Goal: Task Accomplishment & Management: Manage account settings

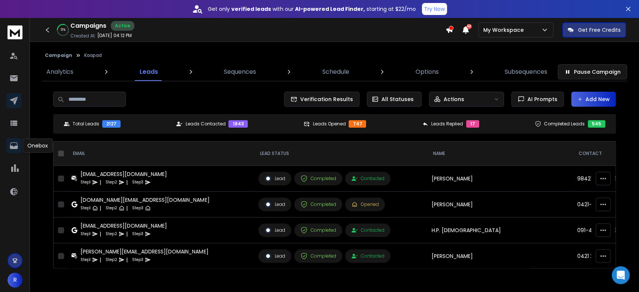
click at [10, 147] on icon at bounding box center [14, 145] width 8 height 7
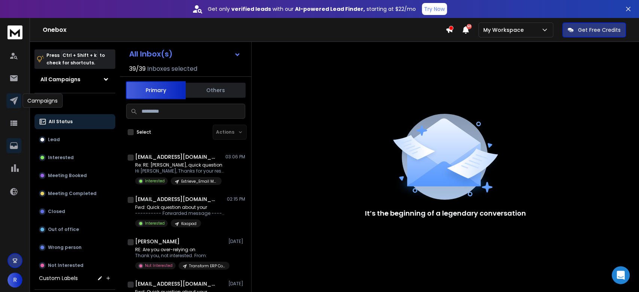
click at [12, 103] on icon at bounding box center [13, 100] width 9 height 9
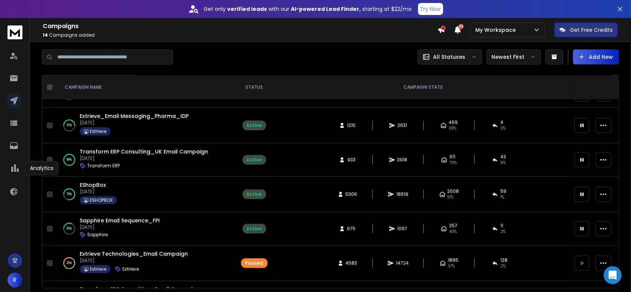
scroll to position [280, 0]
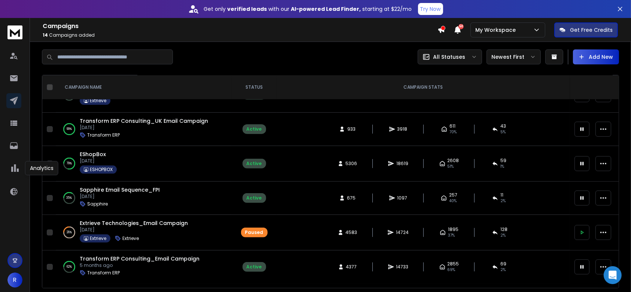
click at [98, 152] on span "EShopBox" at bounding box center [93, 154] width 26 height 7
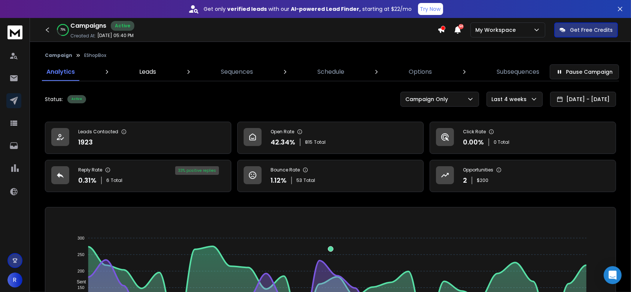
click at [148, 76] on link "Leads" at bounding box center [148, 72] width 26 height 18
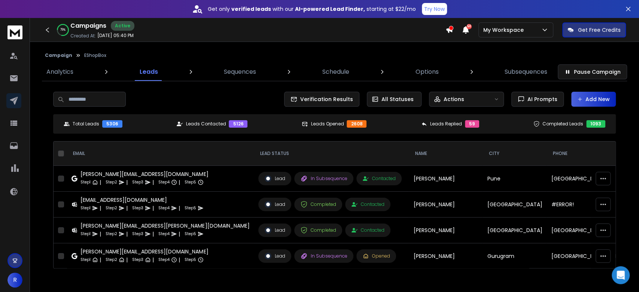
click at [113, 122] on div "5306" at bounding box center [112, 123] width 20 height 7
copy div "5306"
click at [235, 124] on div "5126" at bounding box center [238, 123] width 19 height 7
click at [234, 124] on div "5126" at bounding box center [238, 123] width 19 height 7
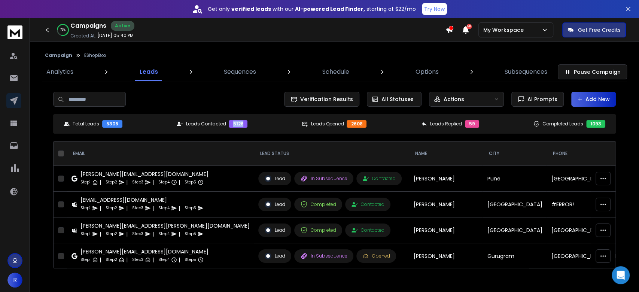
copy div "5126"
click at [13, 100] on icon at bounding box center [14, 101] width 8 height 8
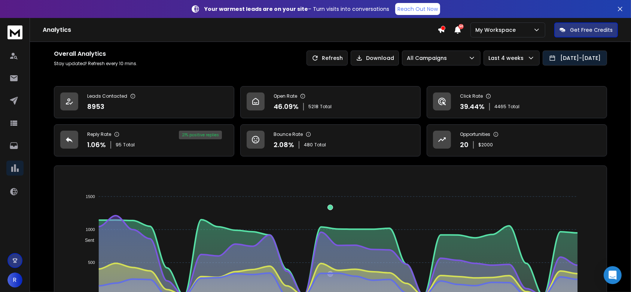
click at [545, 56] on button "22 Jul 2025 - 19 Aug 2025" at bounding box center [575, 58] width 64 height 15
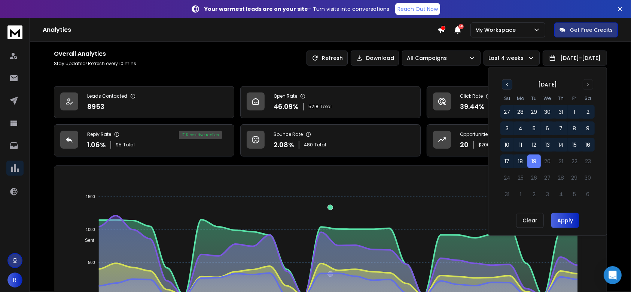
click at [508, 82] on icon "Go to previous month" at bounding box center [507, 85] width 6 height 6
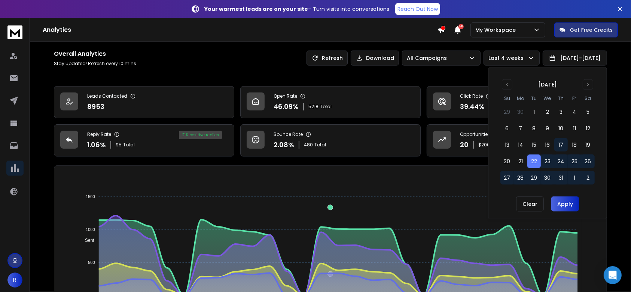
drag, startPoint x: 538, startPoint y: 162, endPoint x: 560, endPoint y: 146, distance: 27.6
click at [539, 163] on button "22" at bounding box center [534, 161] width 13 height 13
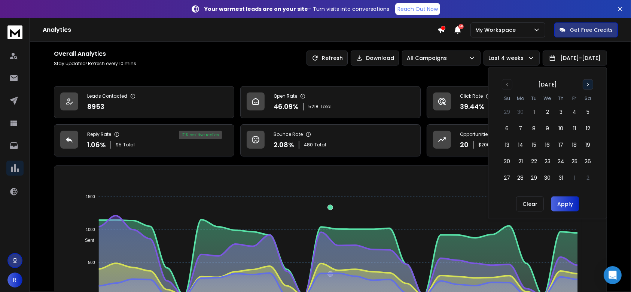
click at [589, 82] on icon "Go to next month" at bounding box center [588, 85] width 6 height 6
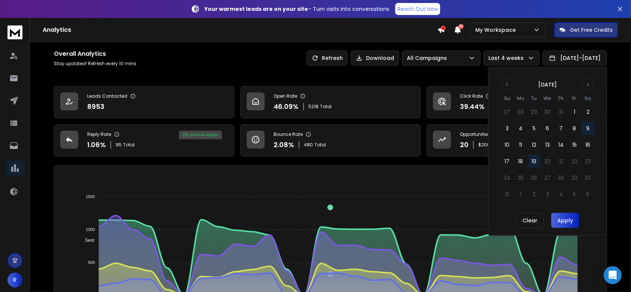
click at [590, 130] on button "9" at bounding box center [588, 128] width 13 height 13
click at [578, 145] on button "15" at bounding box center [574, 144] width 13 height 13
click at [570, 216] on div "August 2025 Su Mo Tu We Th Fr Sa 27 28 29 30 31 1 2 3 4 5 6 7 8 9 10 11 12 13 1…" at bounding box center [548, 151] width 118 height 168
click at [569, 219] on button "Apply" at bounding box center [566, 220] width 28 height 15
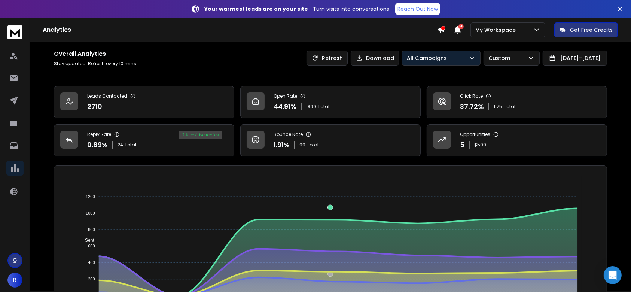
click at [436, 60] on div "All Campaigns" at bounding box center [441, 57] width 69 height 7
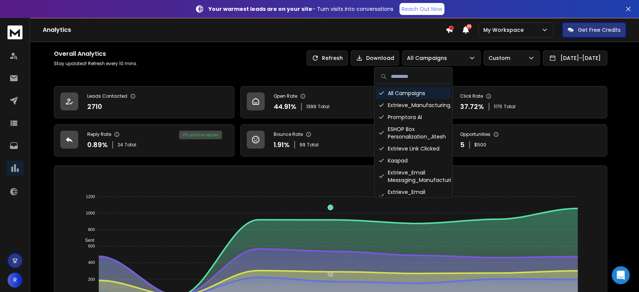
click at [399, 93] on div "All Campaigns" at bounding box center [413, 93] width 75 height 12
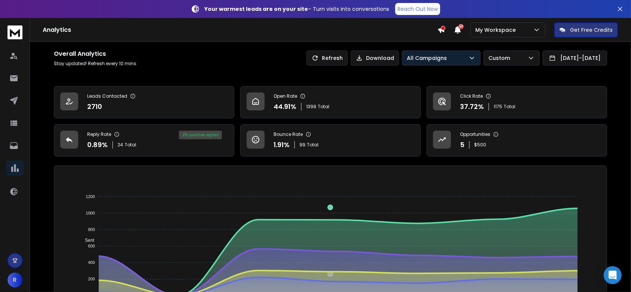
click at [420, 64] on button "All Campaigns" at bounding box center [441, 58] width 79 height 15
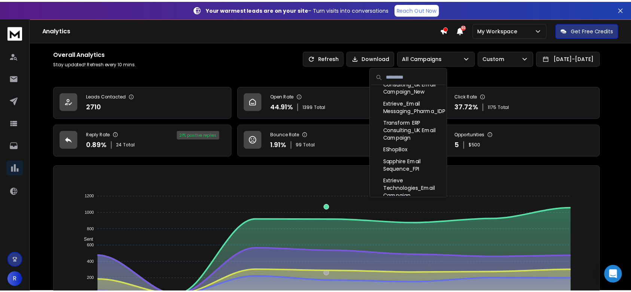
scroll to position [150, 0]
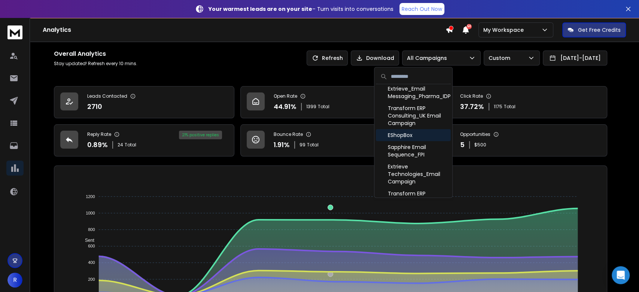
click at [412, 136] on div "EShopBox" at bounding box center [413, 135] width 75 height 12
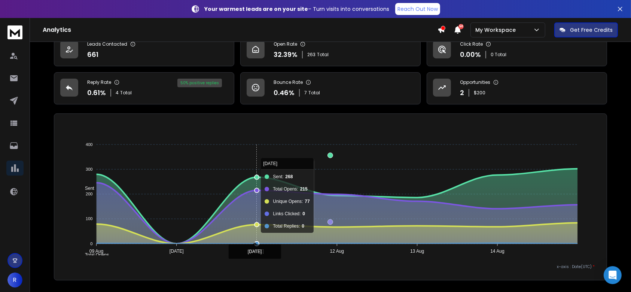
scroll to position [148, 0]
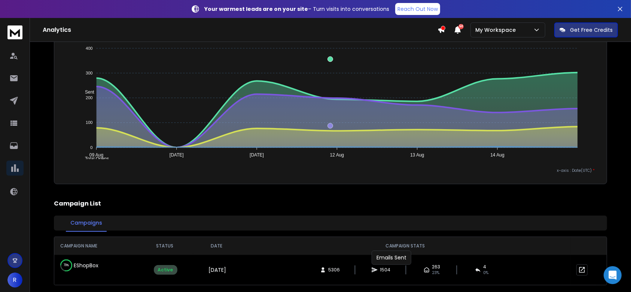
click at [391, 268] on span "1504" at bounding box center [385, 270] width 10 height 6
copy span "1504"
click at [440, 267] on span "263" at bounding box center [436, 267] width 8 height 6
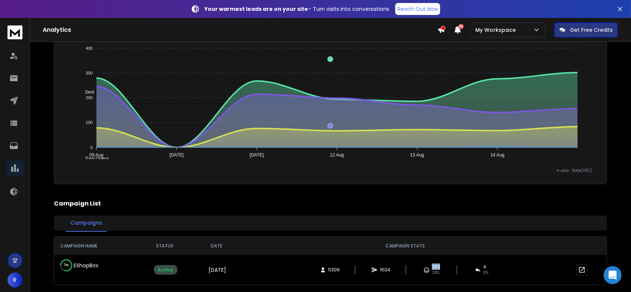
copy span "263"
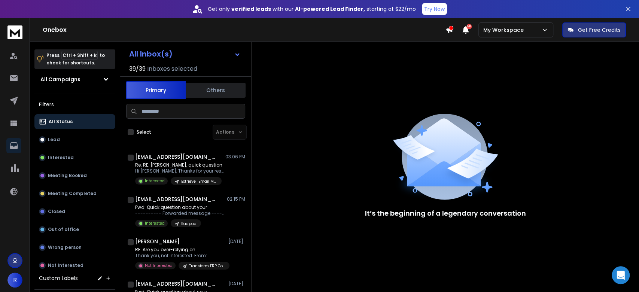
click at [183, 110] on input at bounding box center [185, 111] width 119 height 15
paste input "**********"
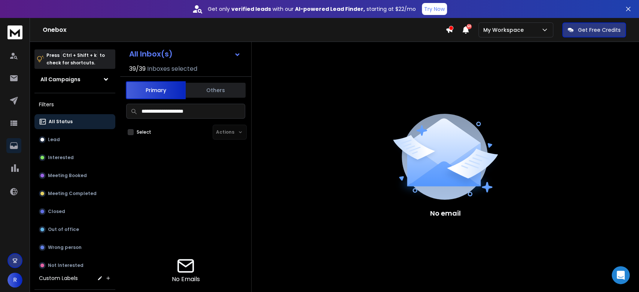
drag, startPoint x: 160, startPoint y: 112, endPoint x: 108, endPoint y: 112, distance: 52.1
click at [108, 112] on div "**********" at bounding box center [334, 188] width 609 height 292
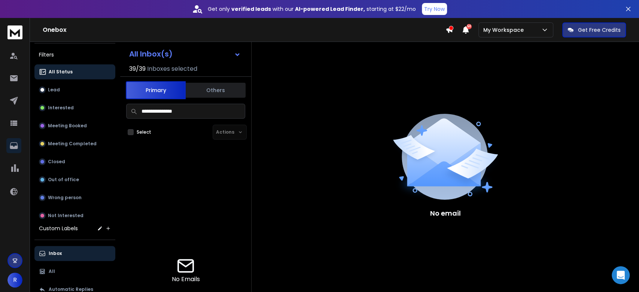
scroll to position [100, 0]
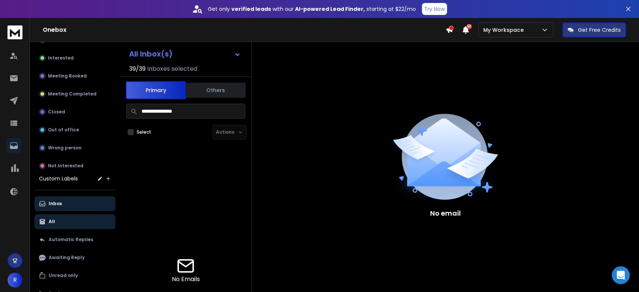
type input "**********"
click at [51, 224] on p "All" at bounding box center [52, 222] width 6 height 6
click at [186, 113] on input "**********" at bounding box center [185, 111] width 119 height 15
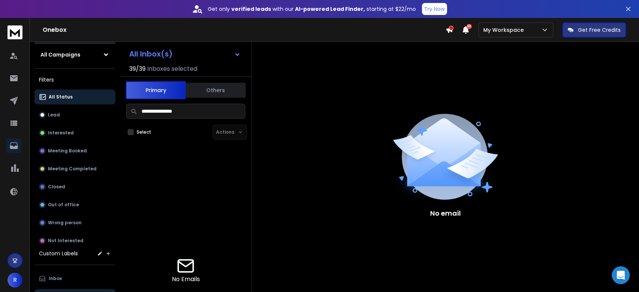
scroll to position [0, 0]
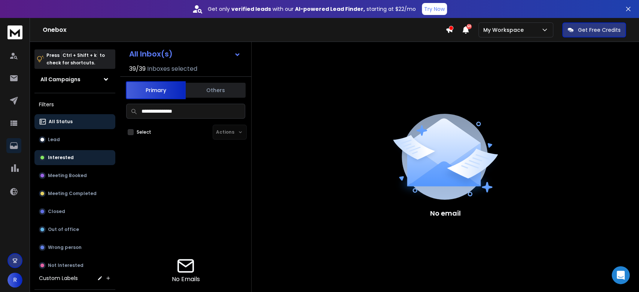
click at [73, 155] on button "Interested" at bounding box center [74, 157] width 81 height 15
click at [66, 123] on p "All Status" at bounding box center [61, 122] width 24 height 6
click at [15, 142] on icon at bounding box center [14, 145] width 8 height 7
drag, startPoint x: 196, startPoint y: 112, endPoint x: 60, endPoint y: 119, distance: 136.5
click at [60, 119] on div "**********" at bounding box center [334, 188] width 609 height 292
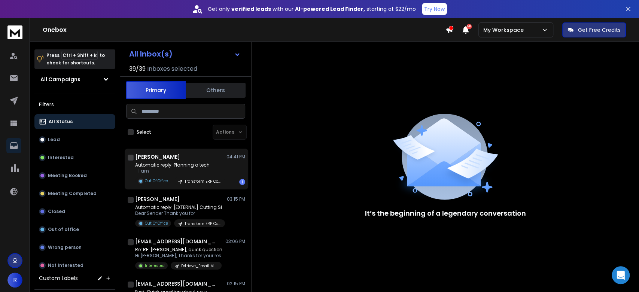
click at [223, 168] on p "﻿ ﻿ ﻿ I am" at bounding box center [180, 171] width 90 height 6
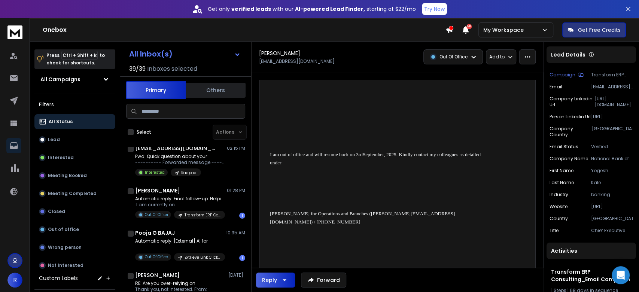
scroll to position [150, 0]
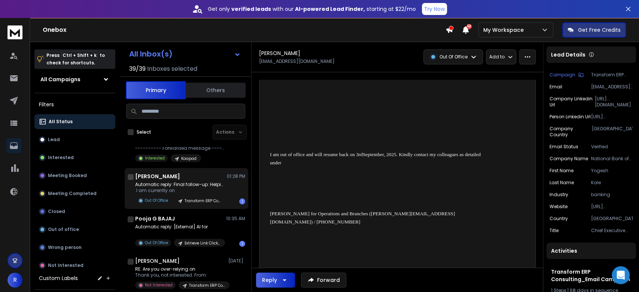
click at [220, 191] on p "﻿ I am currently on" at bounding box center [180, 191] width 90 height 6
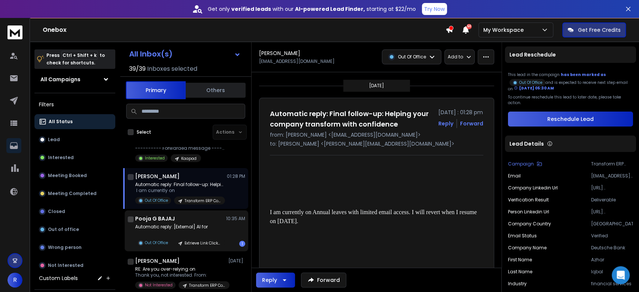
click at [228, 236] on div "Automatic reply: [External] AI for ﻿ ﻿ ﻿ ﻿ ﻿ Out Of Office Extrieve Link Clicke…" at bounding box center [190, 235] width 110 height 23
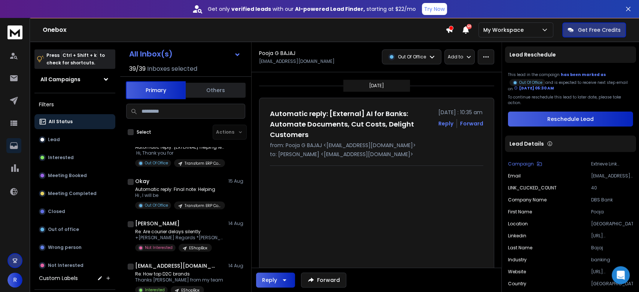
scroll to position [499, 0]
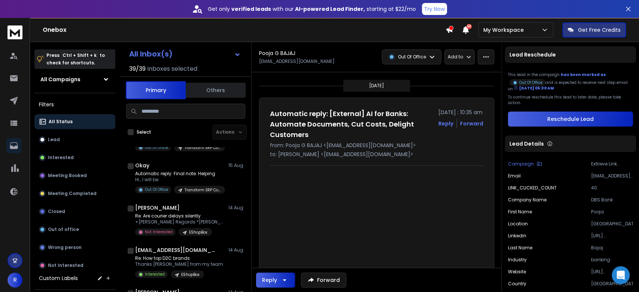
click at [176, 115] on input at bounding box center [185, 111] width 119 height 15
paste input "**********"
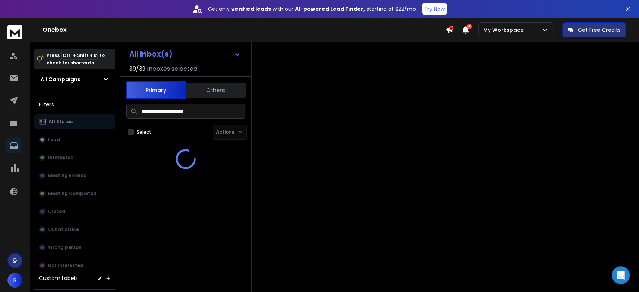
scroll to position [0, 0]
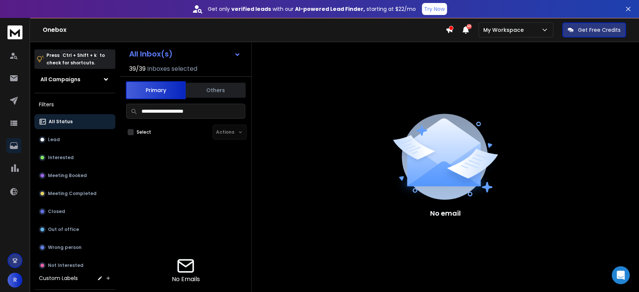
drag, startPoint x: 160, startPoint y: 112, endPoint x: 223, endPoint y: 109, distance: 63.0
click at [223, 109] on input "**********" at bounding box center [185, 111] width 119 height 15
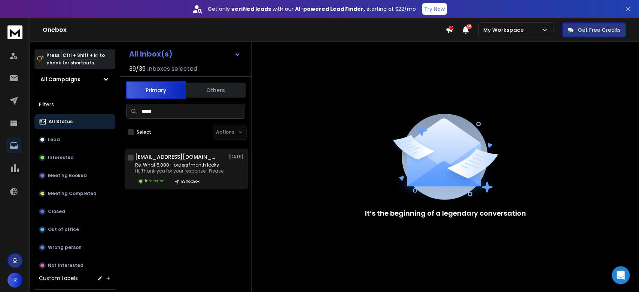
click at [227, 169] on div "Re: What 5,000+ orders/month looks Hi, Thank you for your response. Please Inte…" at bounding box center [190, 173] width 110 height 23
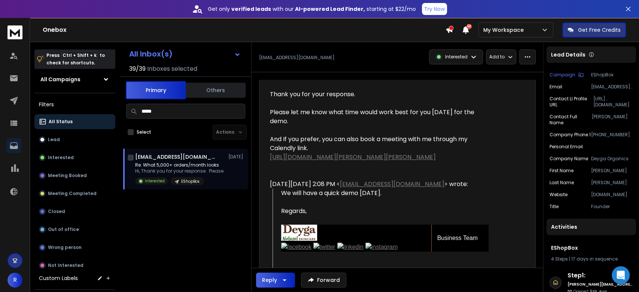
scroll to position [150, 0]
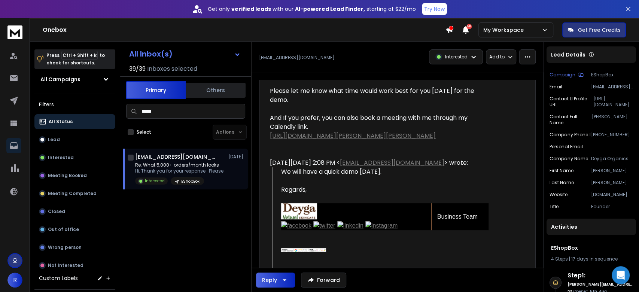
drag, startPoint x: 282, startPoint y: 151, endPoint x: 399, endPoint y: 154, distance: 116.5
click at [399, 167] on div "We will have a quick demo on monday." at bounding box center [384, 171] width 207 height 9
copy div "We will have a quick demo on monday."
drag, startPoint x: 180, startPoint y: 114, endPoint x: 99, endPoint y: 114, distance: 81.3
click at [99, 114] on div "Press Ctrl + Shift + k to check for shortcuts. All Campaigns All Campaigns Filt…" at bounding box center [334, 188] width 609 height 292
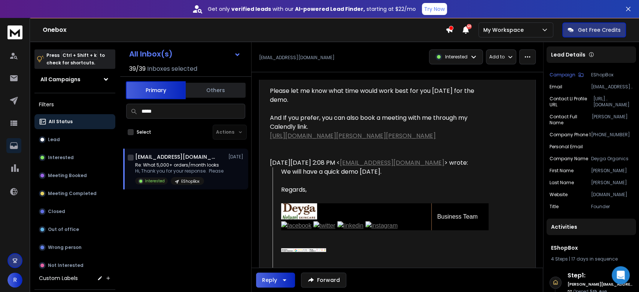
paste input "*****"
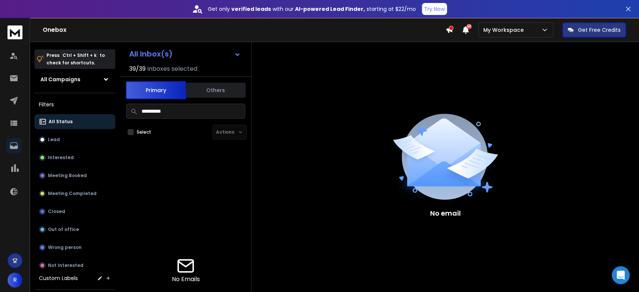
drag, startPoint x: 201, startPoint y: 109, endPoint x: 123, endPoint y: 113, distance: 78.0
click at [123, 113] on div "**********" at bounding box center [185, 232] width 131 height 263
paste input "*********"
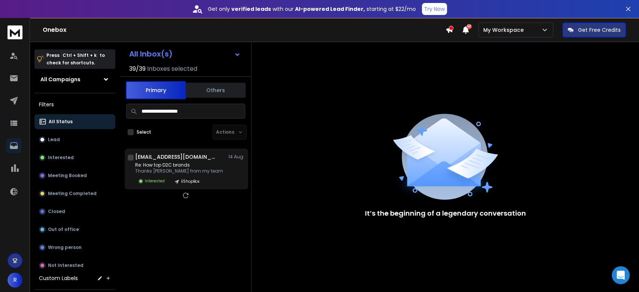
type input "**********"
click at [203, 162] on p "Re: How top D2C brands" at bounding box center [179, 165] width 88 height 6
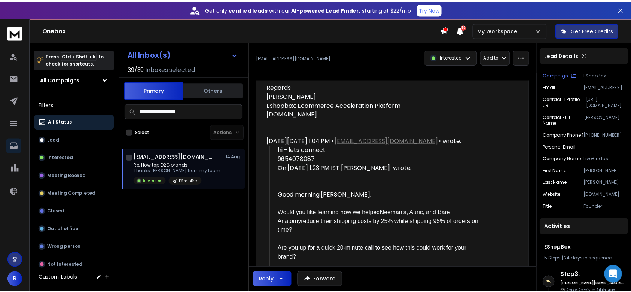
scroll to position [150, 0]
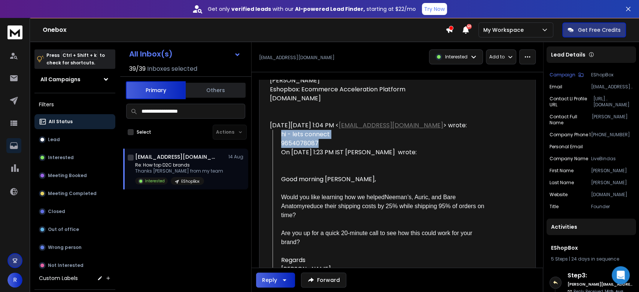
drag, startPoint x: 281, startPoint y: 124, endPoint x: 320, endPoint y: 132, distance: 40.5
copy div "hi - lets connect 9654078087"
click at [12, 99] on icon at bounding box center [14, 101] width 8 height 8
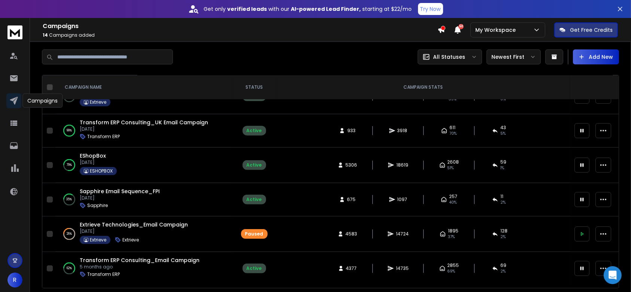
scroll to position [280, 0]
